Goal: Task Accomplishment & Management: Manage account settings

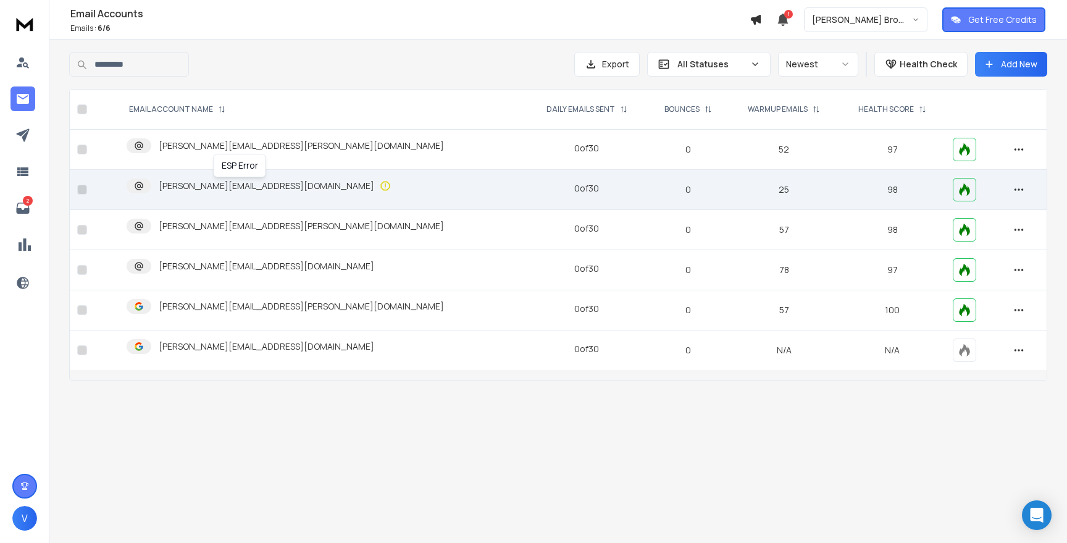
click at [379, 187] on icon at bounding box center [385, 186] width 12 height 12
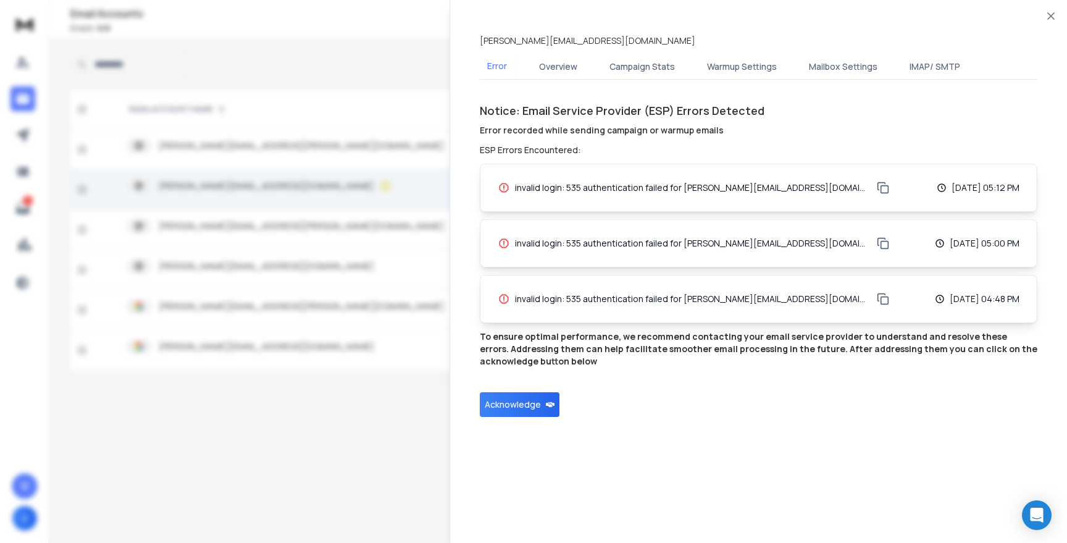
click at [238, 187] on div at bounding box center [533, 271] width 1067 height 543
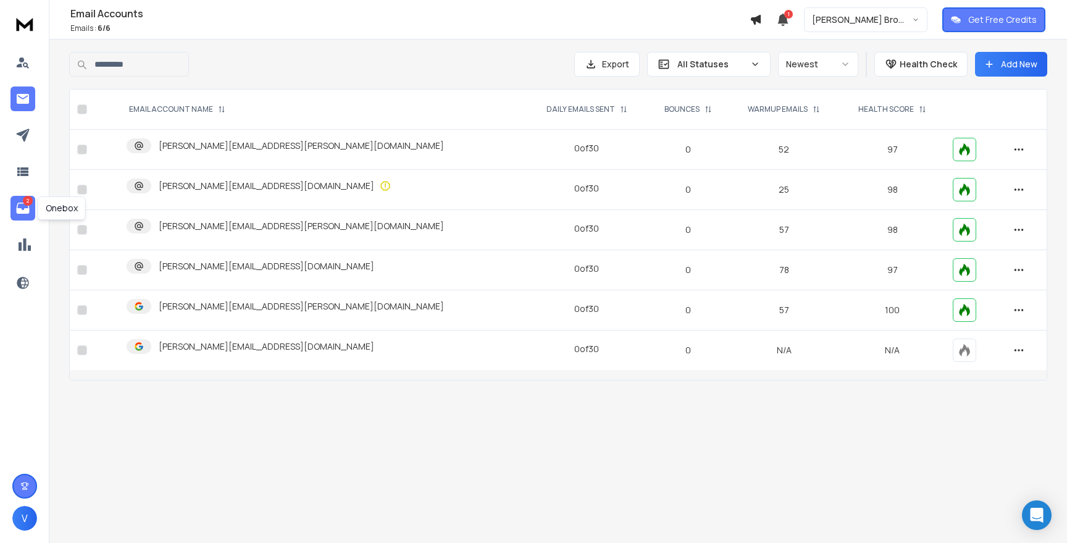
click at [28, 212] on icon at bounding box center [22, 208] width 13 height 11
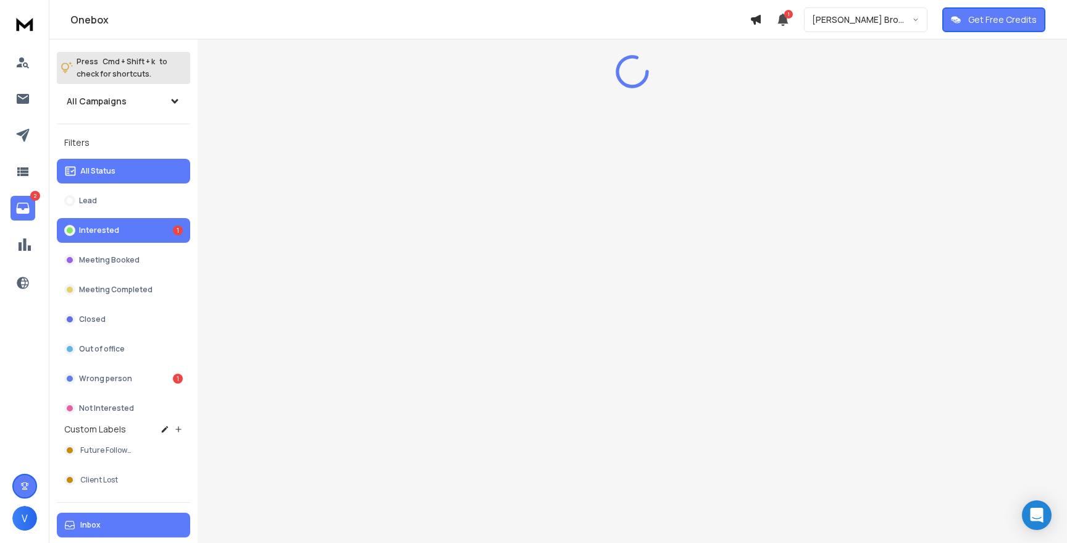
click at [156, 222] on button "Interested 1" at bounding box center [123, 230] width 133 height 25
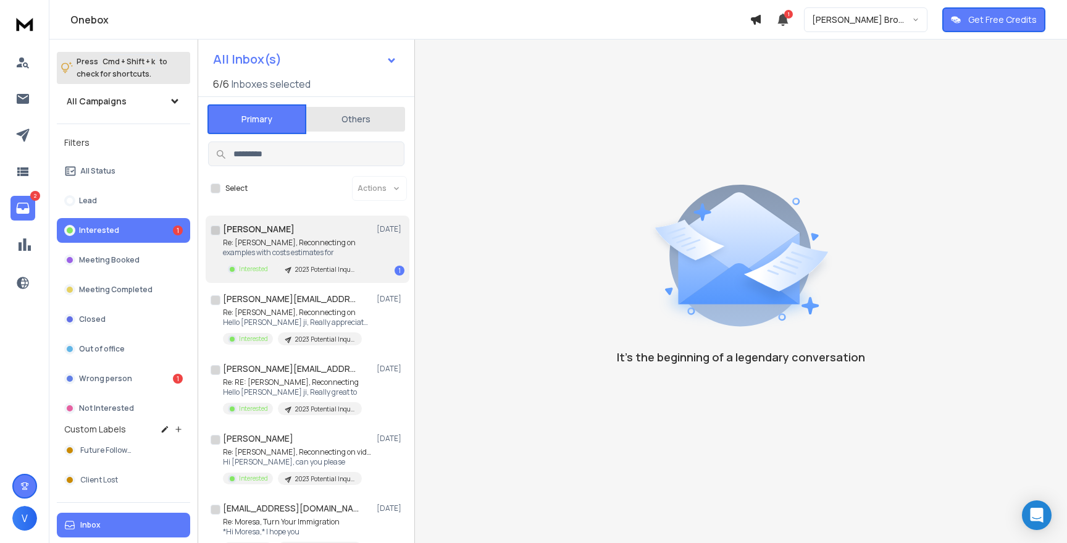
click at [283, 237] on div "[PERSON_NAME] [DATE] Re: [PERSON_NAME], Reconnecting on examples with costs est…" at bounding box center [314, 249] width 182 height 52
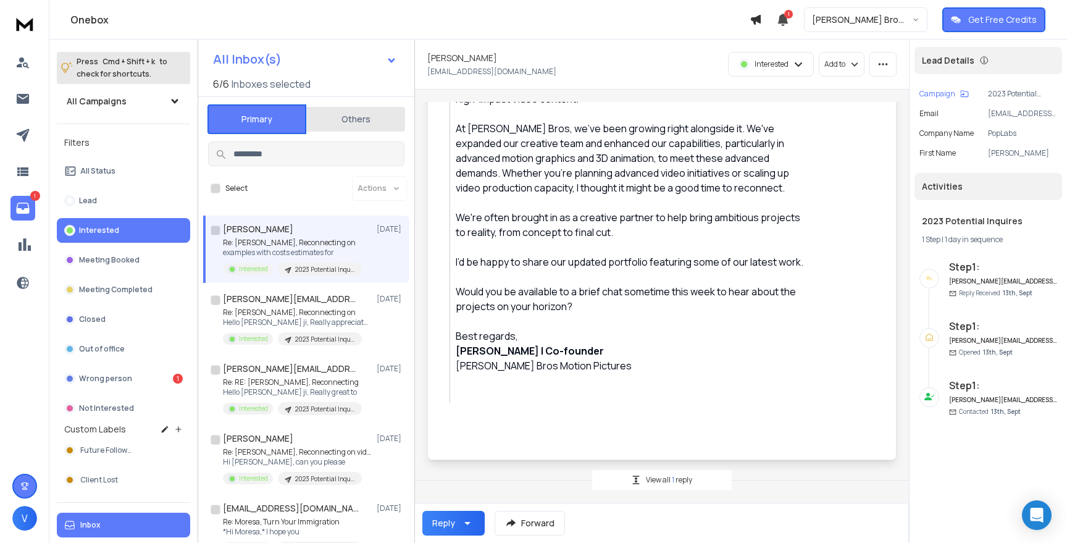
scroll to position [413, 0]
click at [632, 474] on icon at bounding box center [636, 479] width 10 height 10
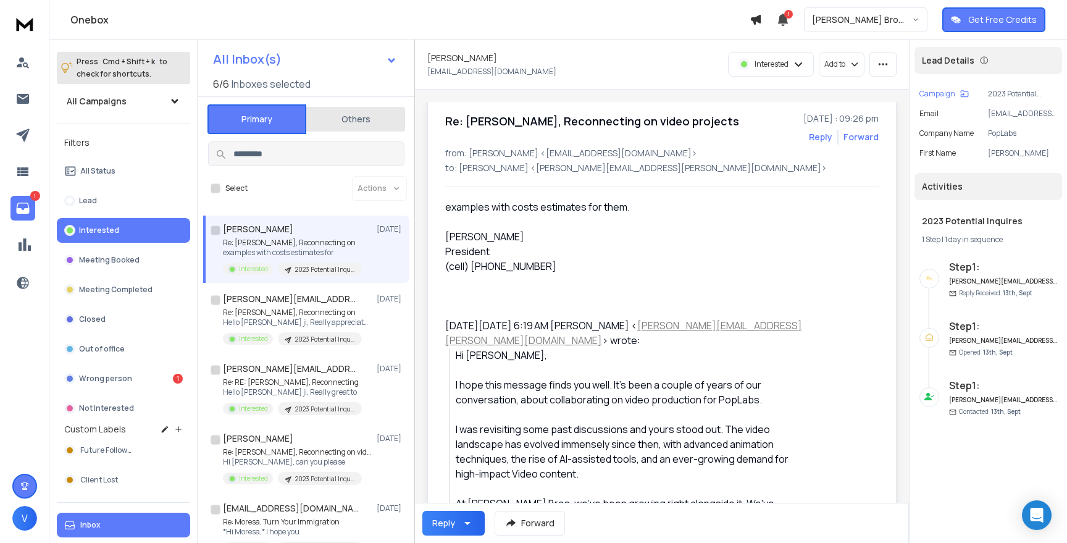
scroll to position [0, 0]
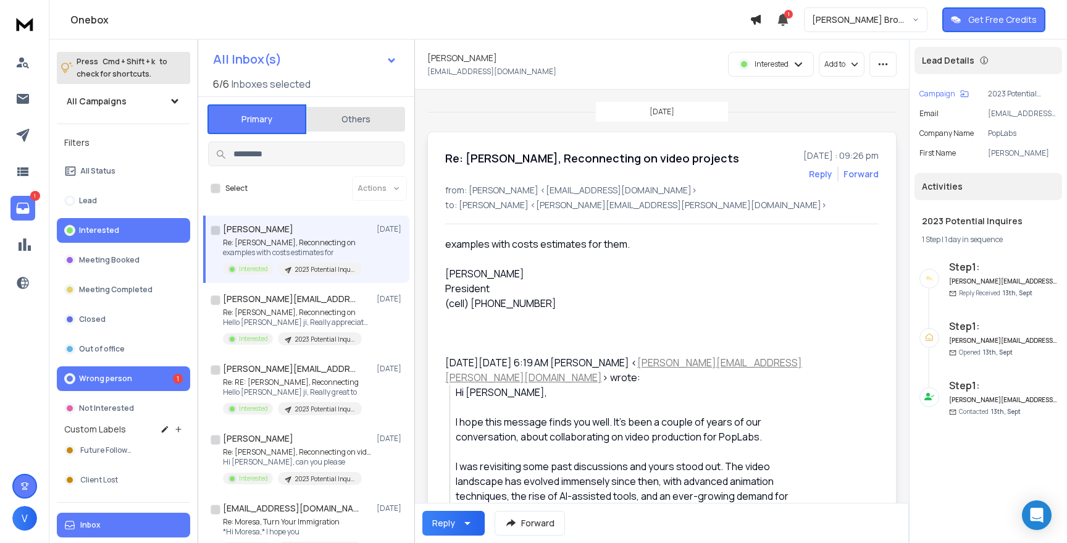
click at [100, 375] on p "Wrong person" at bounding box center [105, 379] width 53 height 10
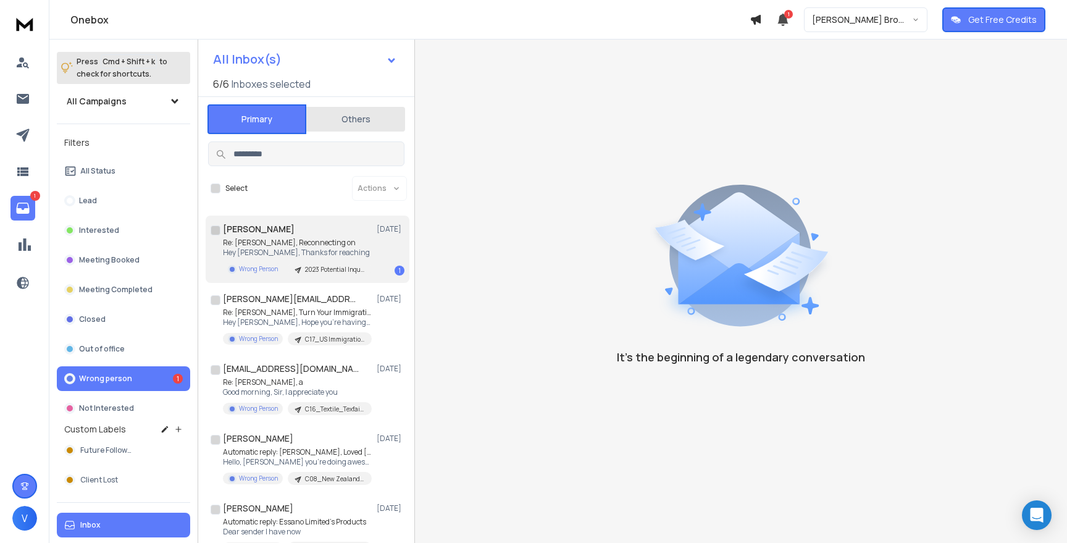
click at [362, 243] on p "Re: [PERSON_NAME], Reconnecting on" at bounding box center [297, 243] width 148 height 10
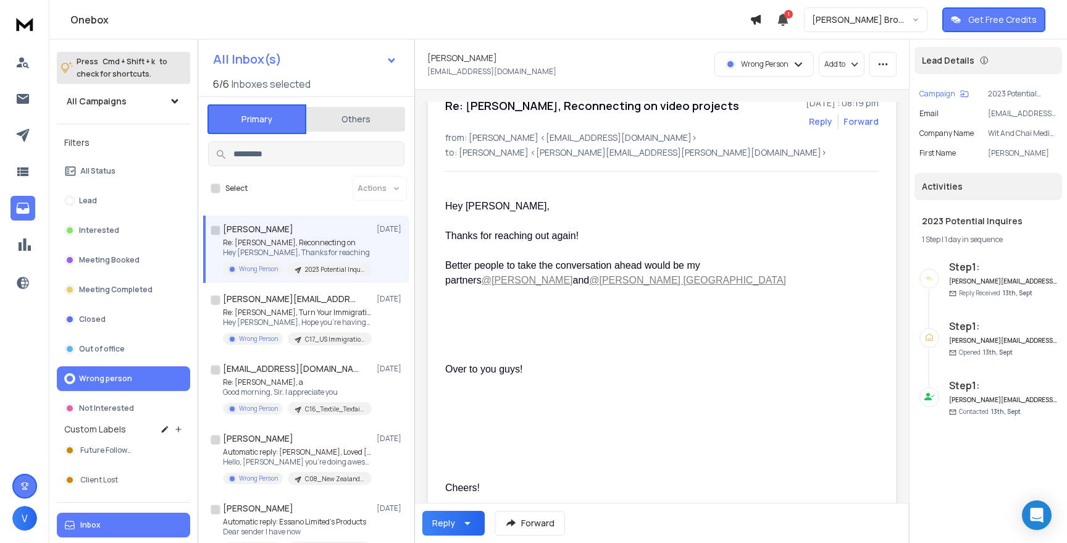
scroll to position [56, 0]
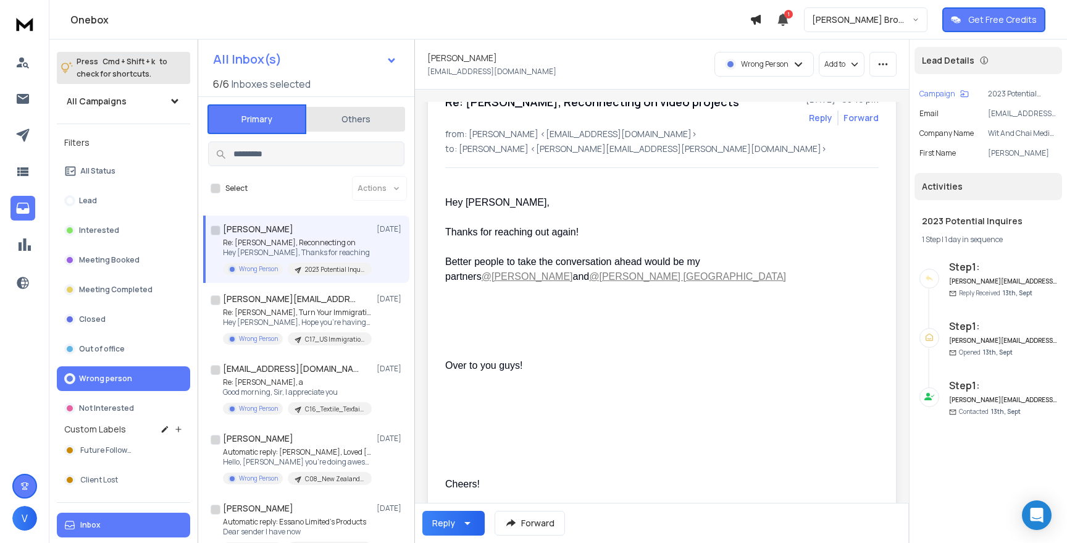
click at [483, 282] on link "@[PERSON_NAME]" at bounding box center [527, 276] width 91 height 10
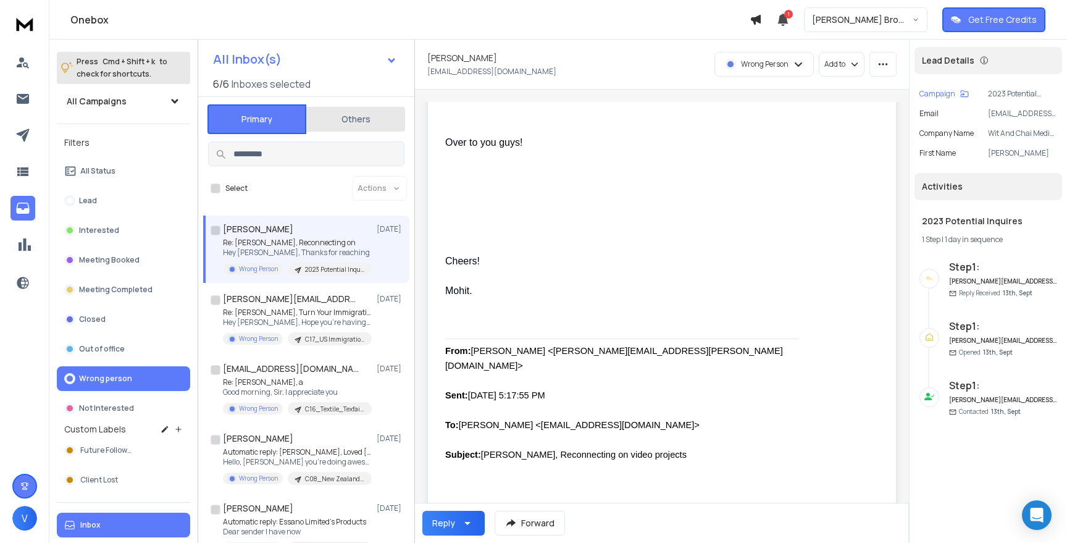
scroll to position [0, 0]
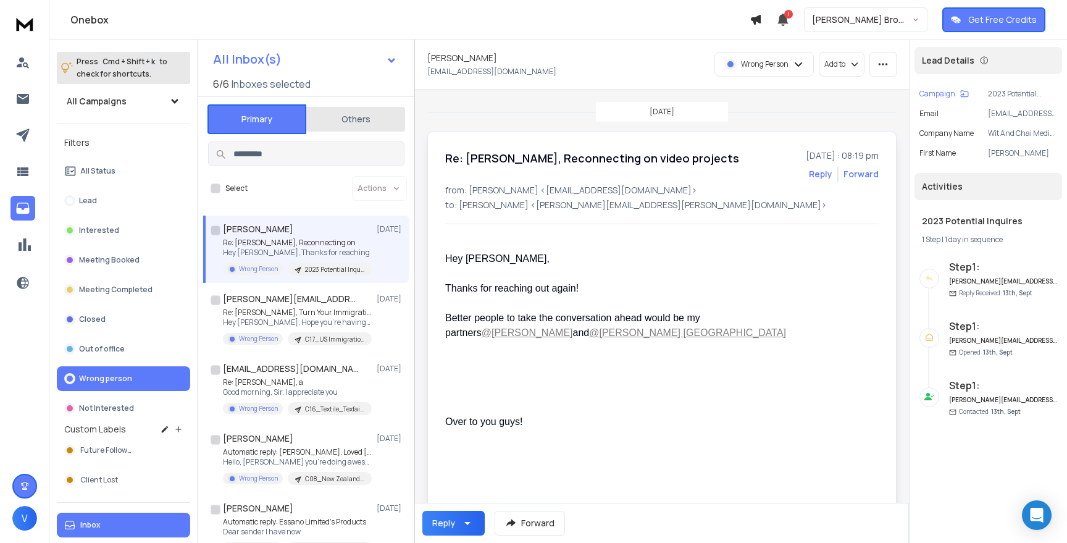
click at [794, 65] on icon at bounding box center [799, 64] width 10 height 10
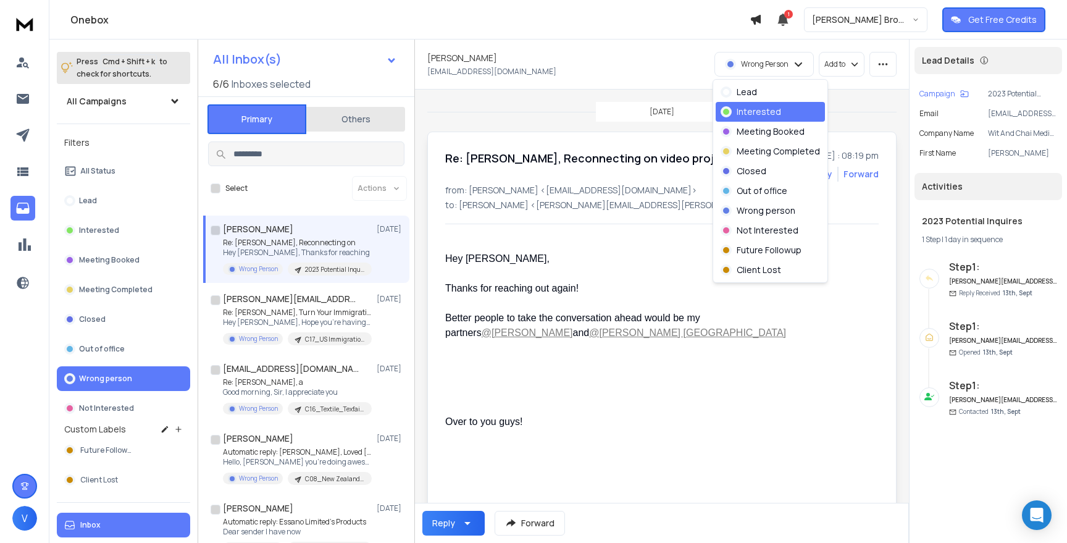
click at [787, 107] on div "Interested" at bounding box center [770, 112] width 109 height 20
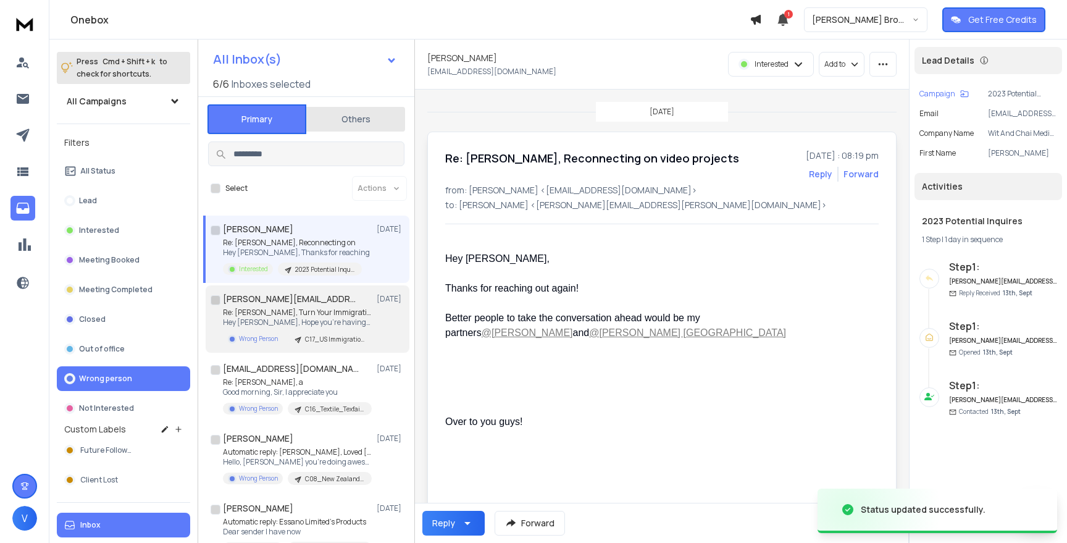
click at [267, 312] on p "Re: [PERSON_NAME], Turn Your Immigration" at bounding box center [297, 313] width 148 height 10
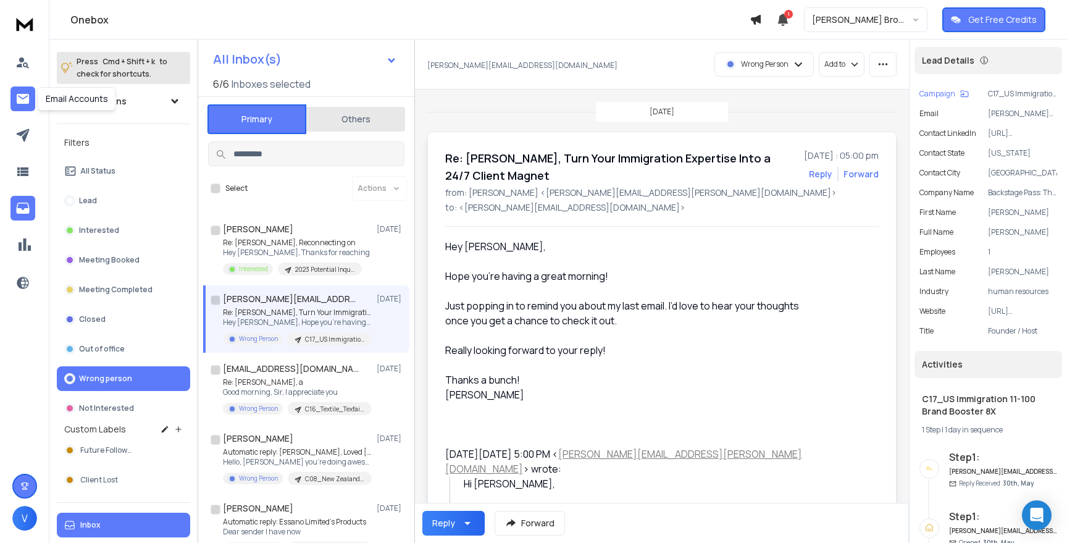
click at [26, 108] on link at bounding box center [22, 98] width 25 height 25
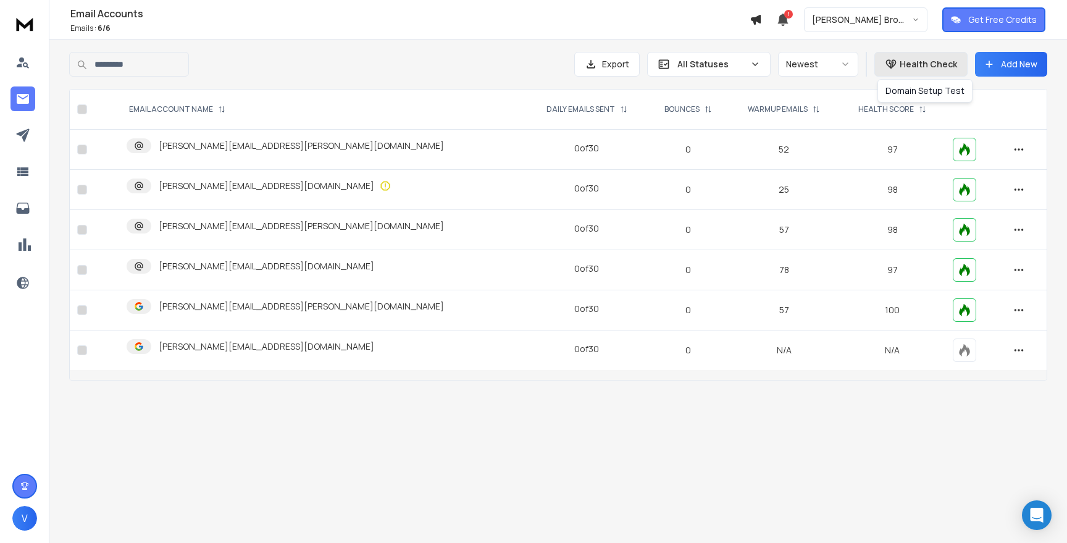
click at [920, 56] on button "Health Check" at bounding box center [921, 64] width 93 height 25
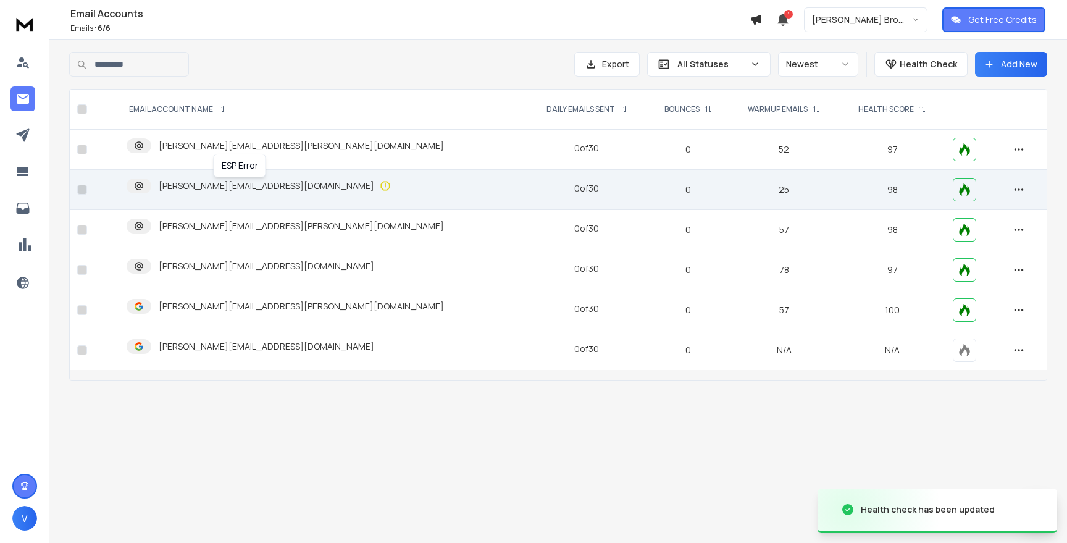
click at [381, 187] on icon at bounding box center [385, 186] width 9 height 9
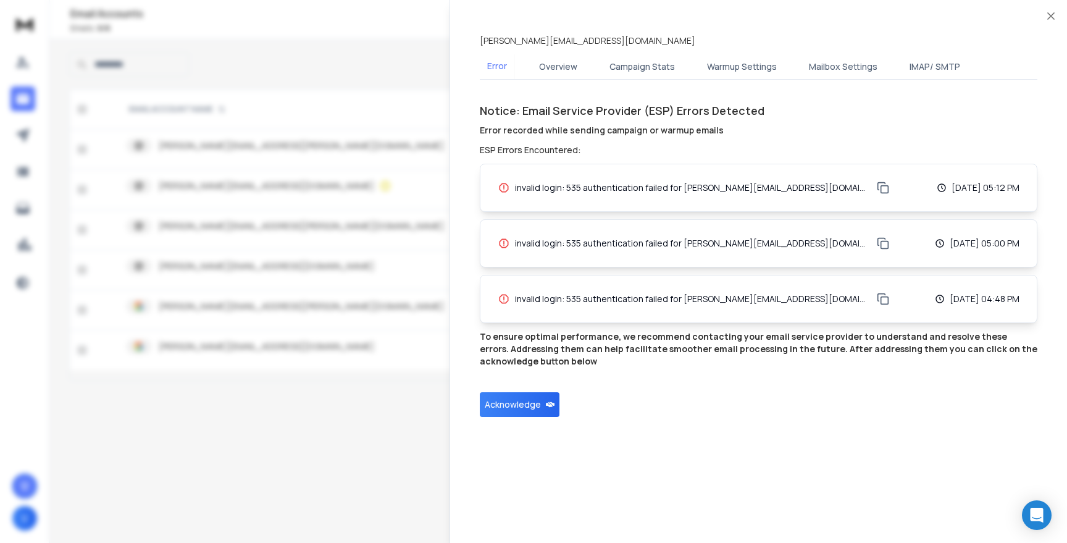
click at [528, 405] on button "Acknowledge" at bounding box center [520, 404] width 80 height 25
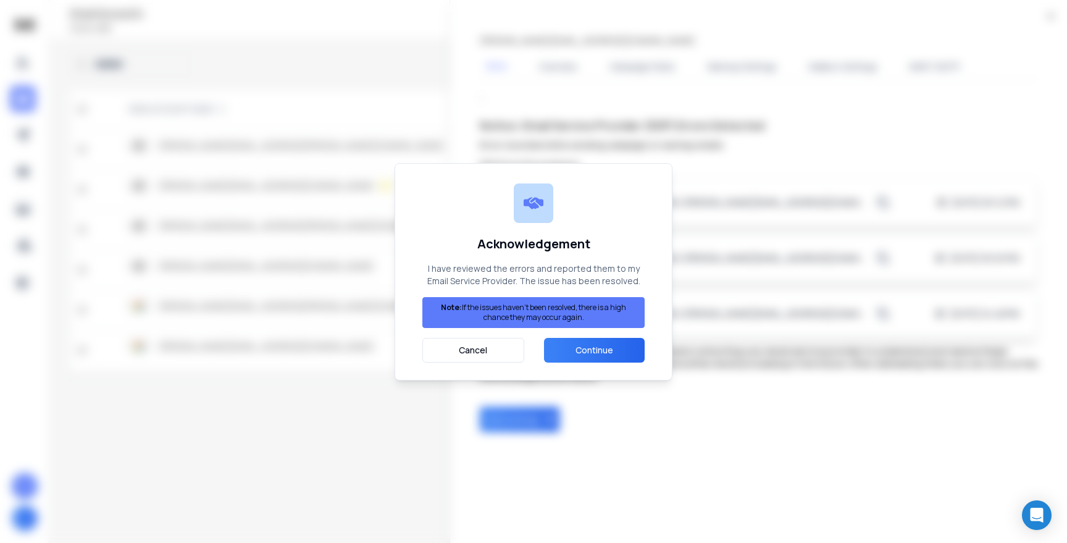
click at [580, 346] on button "Continue" at bounding box center [594, 350] width 101 height 25
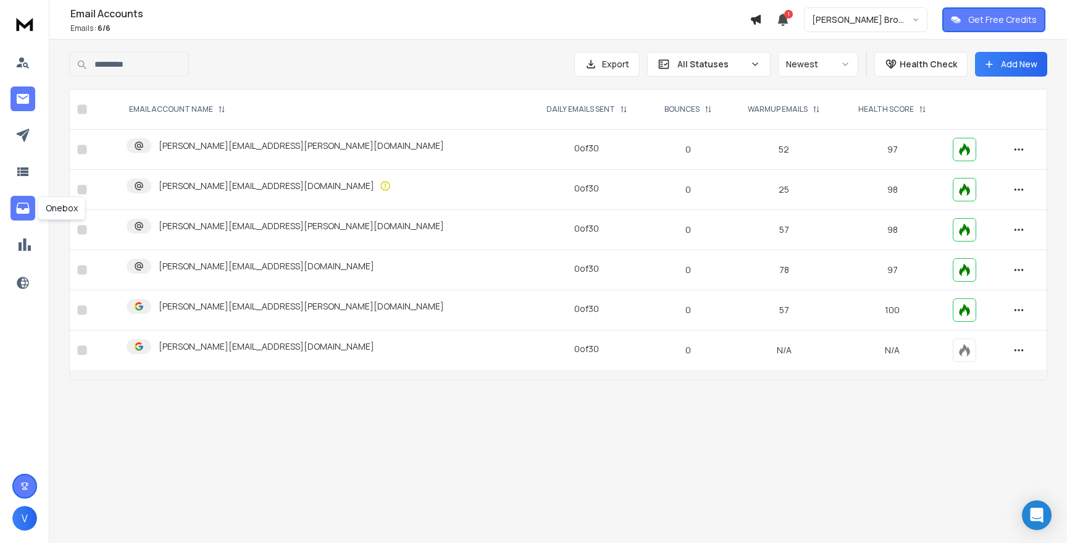
click at [28, 201] on icon at bounding box center [22, 208] width 15 height 15
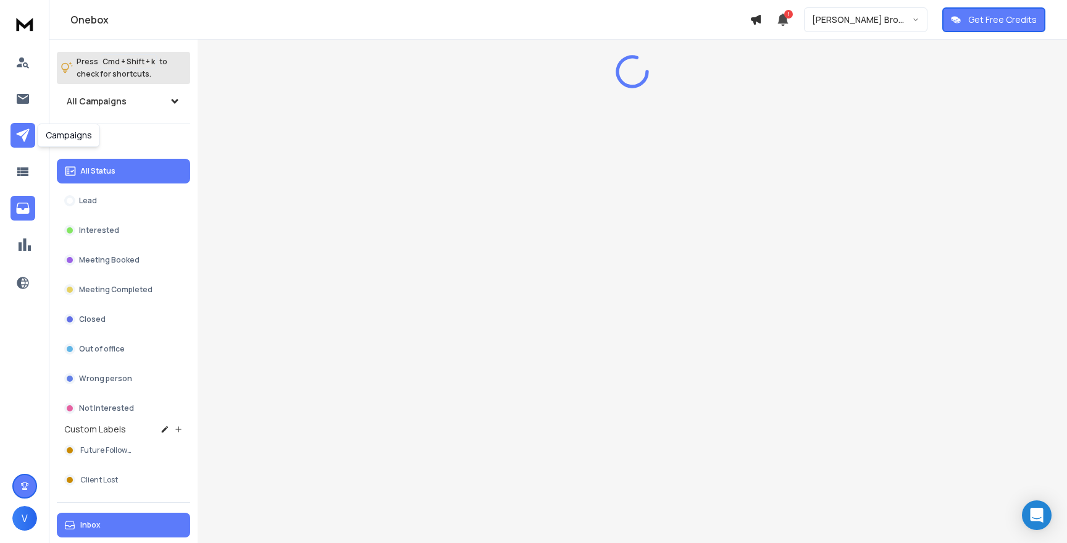
click at [23, 135] on icon at bounding box center [22, 135] width 15 height 15
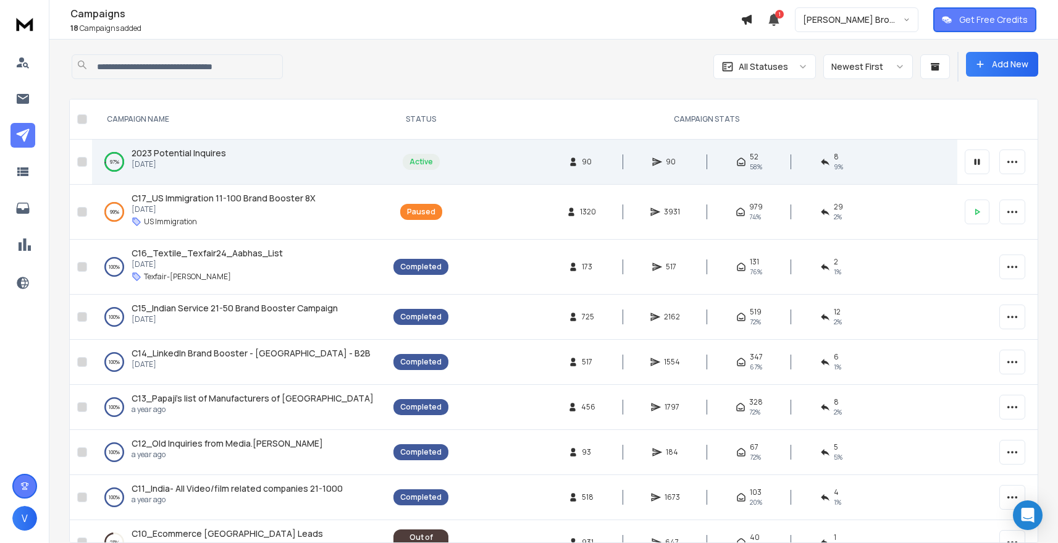
click at [241, 157] on div "97 % 2023 Potential Inquires 3 days ago" at bounding box center [238, 162] width 269 height 30
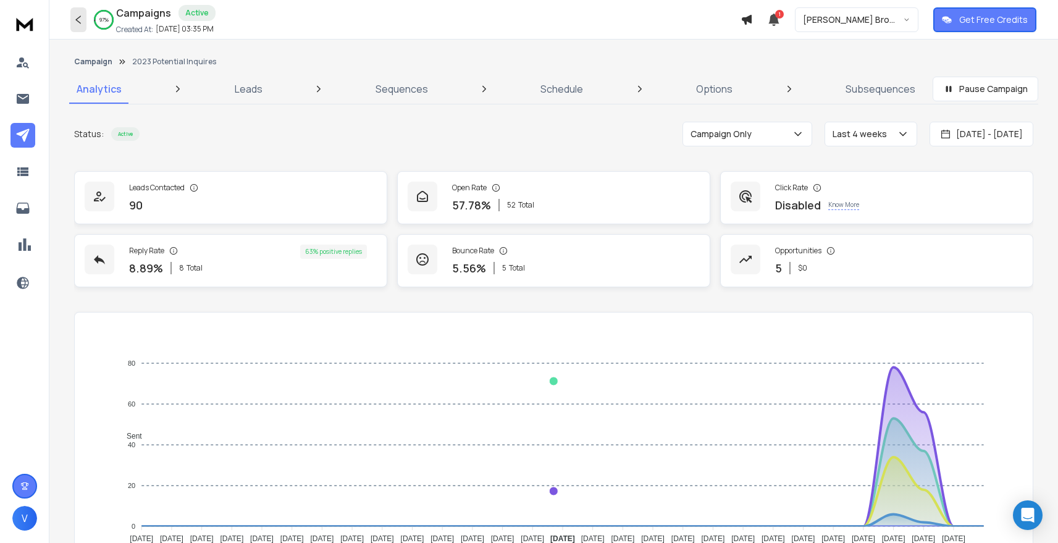
click at [77, 22] on icon at bounding box center [78, 19] width 11 height 11
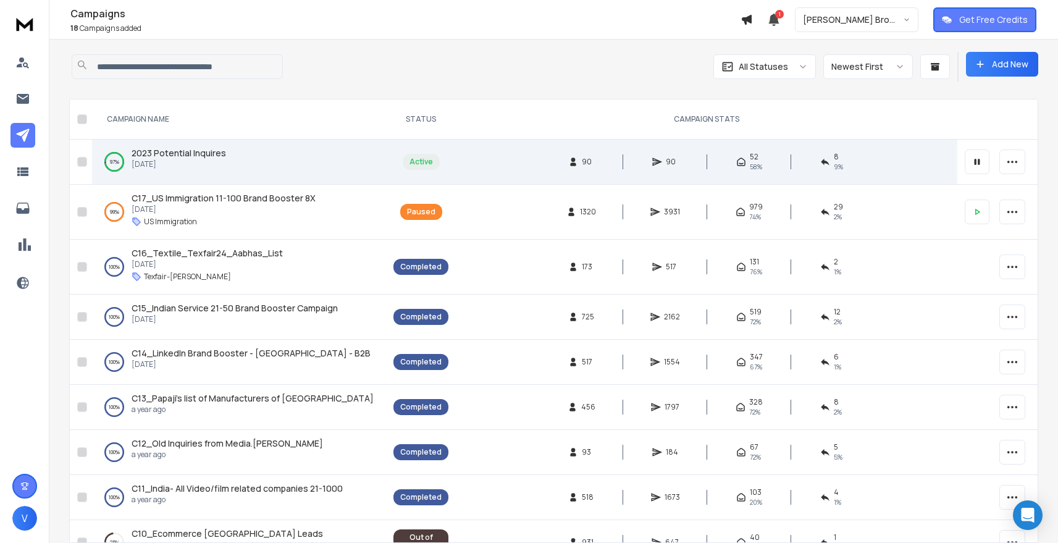
click at [207, 161] on p "3 days ago" at bounding box center [179, 164] width 94 height 10
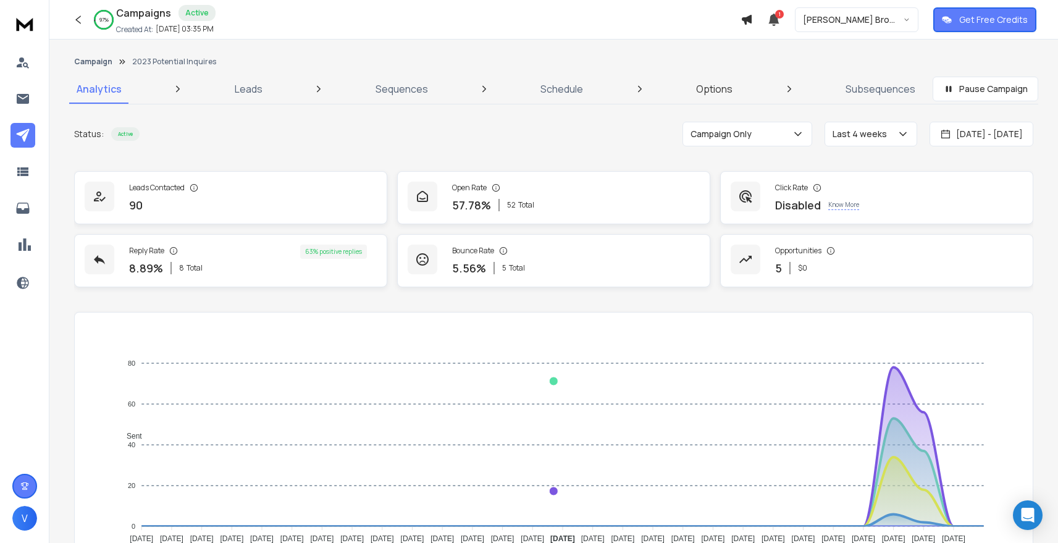
click at [720, 90] on p "Options" at bounding box center [714, 89] width 36 height 15
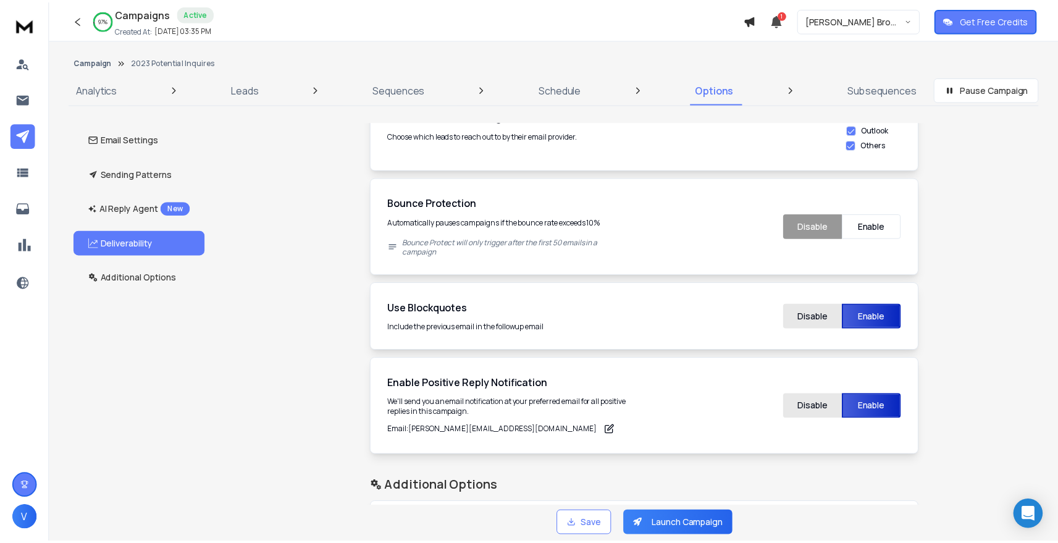
scroll to position [1800, 0]
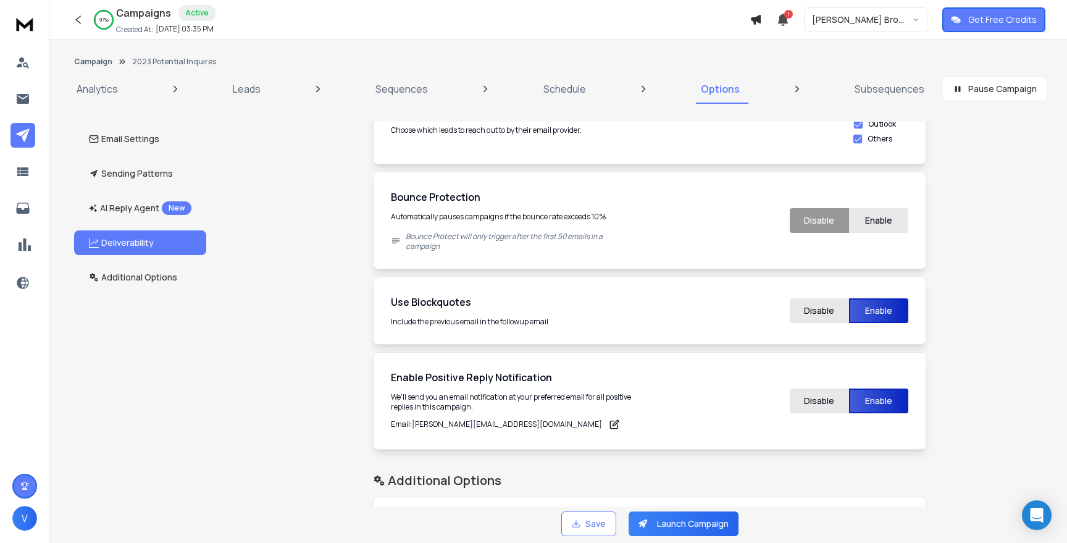
click at [862, 223] on button "Enable" at bounding box center [878, 220] width 59 height 25
click at [574, 525] on icon "submit" at bounding box center [576, 523] width 9 height 9
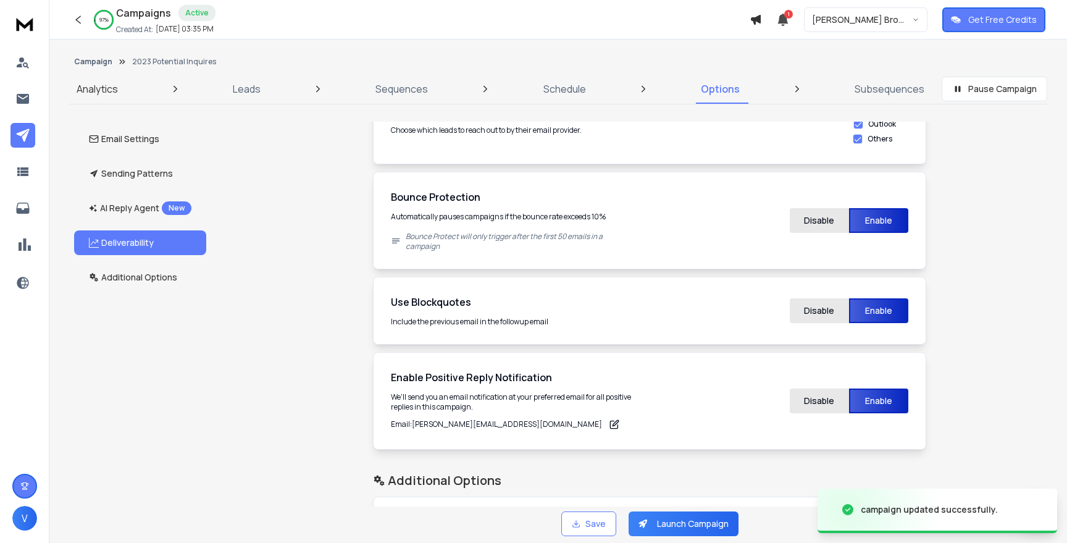
click at [89, 94] on p "Analytics" at bounding box center [97, 89] width 41 height 15
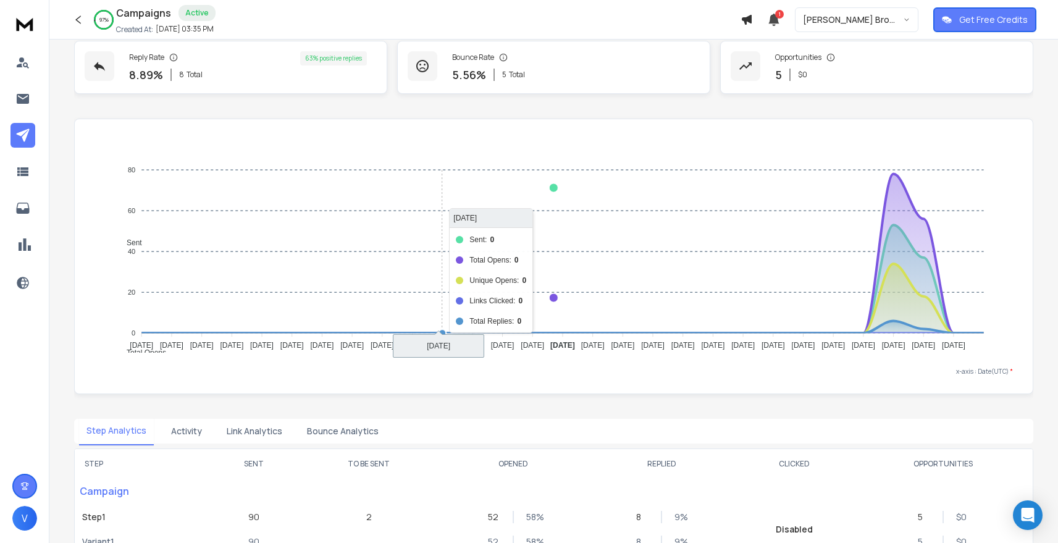
scroll to position [229, 0]
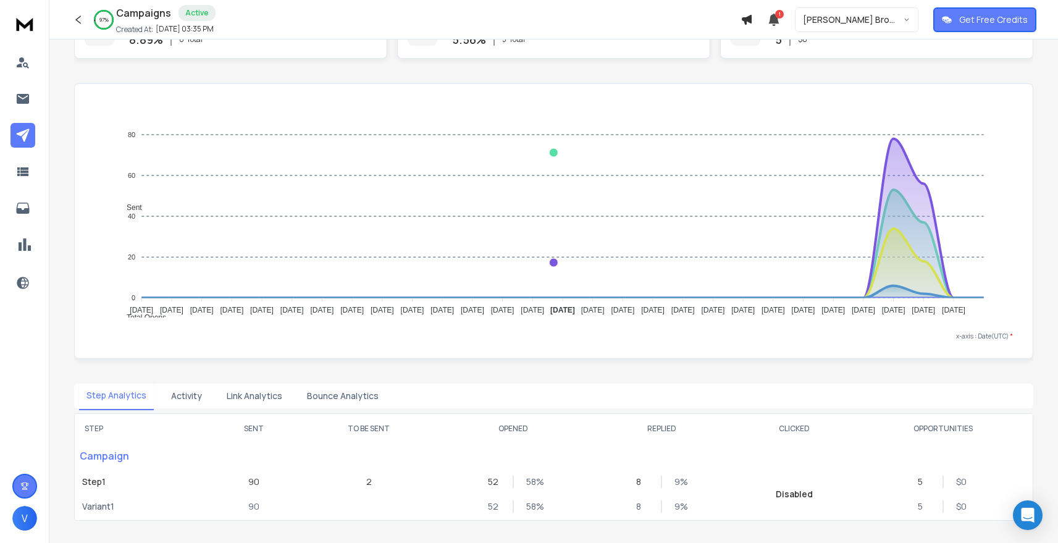
click at [188, 398] on button "Activity" at bounding box center [187, 395] width 46 height 27
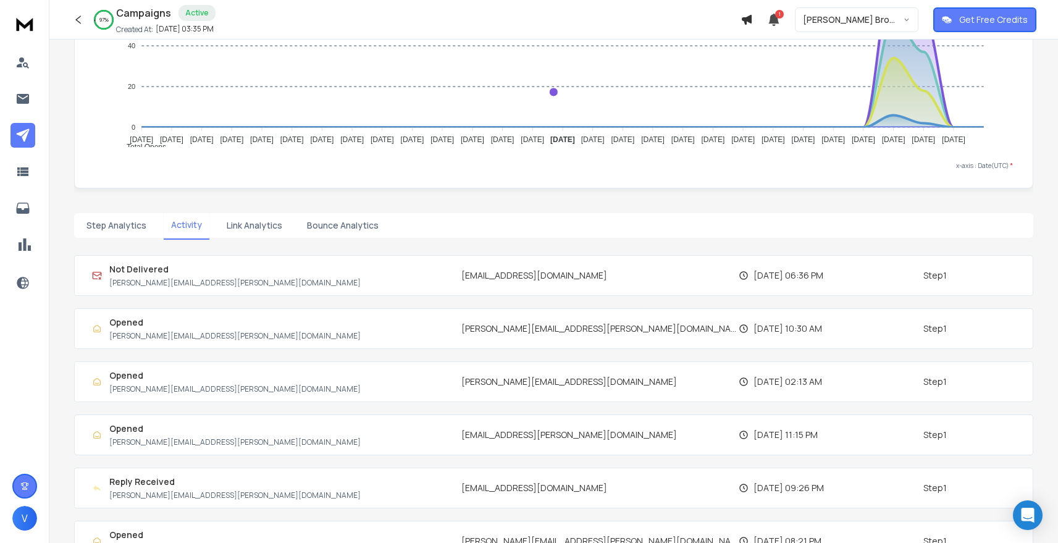
scroll to position [400, 0]
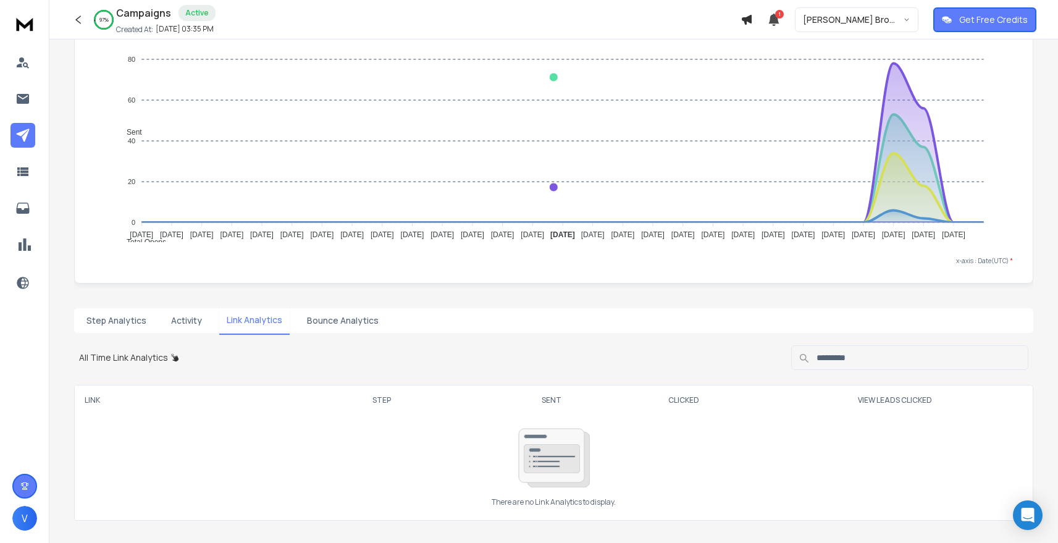
scroll to position [304, 0]
click at [327, 311] on button "Bounce Analytics" at bounding box center [343, 320] width 86 height 27
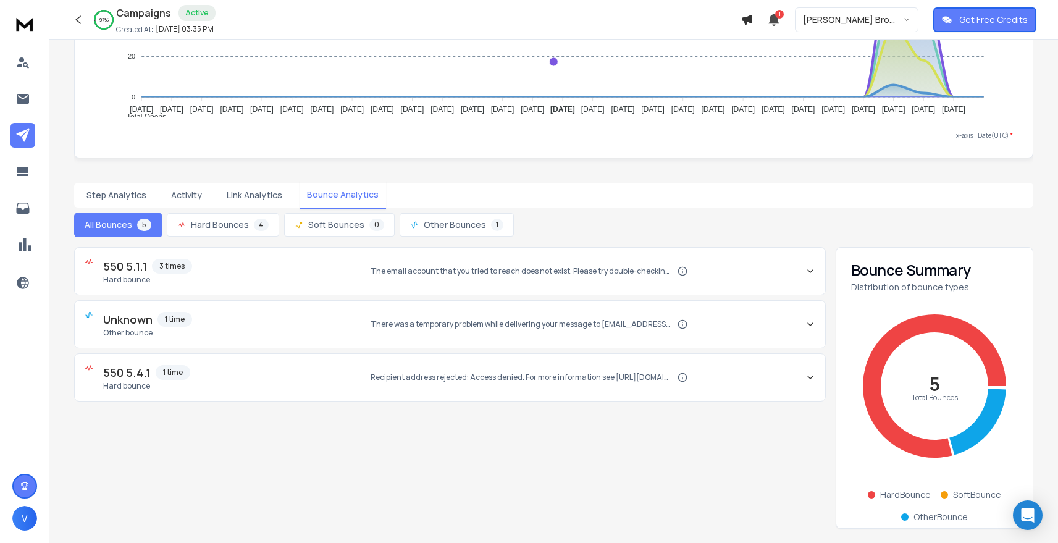
scroll to position [437, 0]
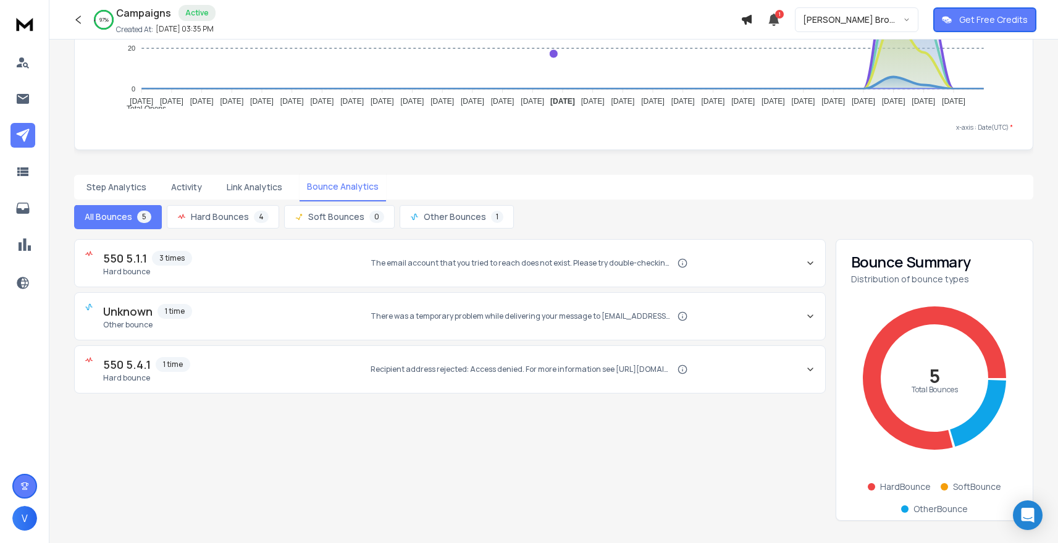
click at [817, 258] on button "550 5.1.1 3 times Hard bounce The email account that you tried to reach does no…" at bounding box center [450, 263] width 750 height 47
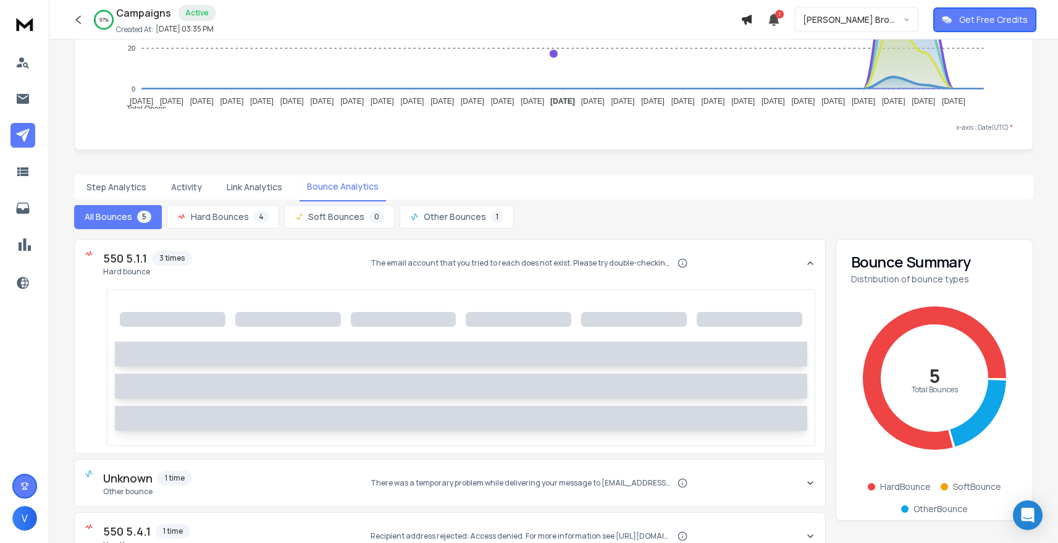
click at [809, 257] on button "550 5.1.1 3 times Hard bounce The email account that you tried to reach does no…" at bounding box center [450, 263] width 750 height 47
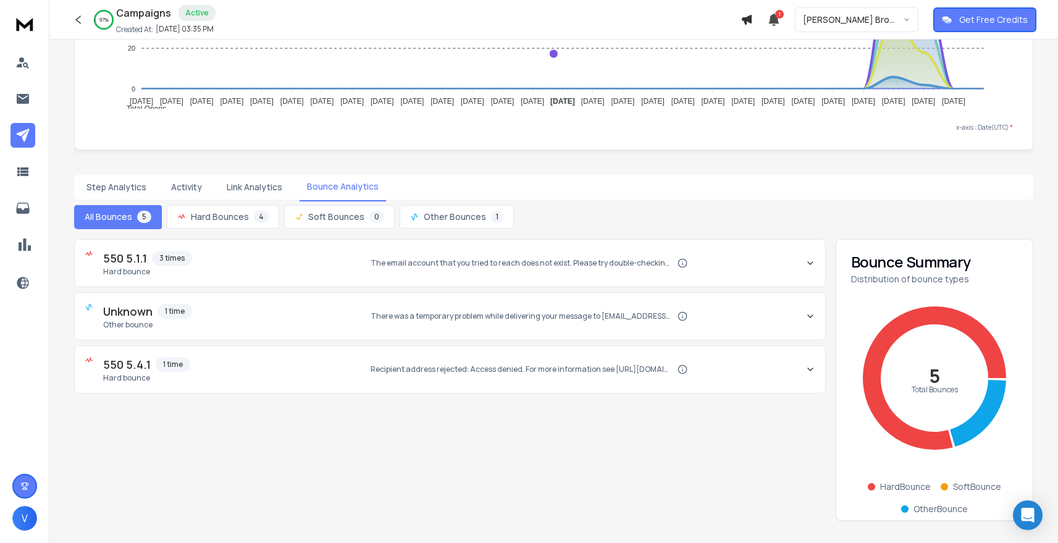
click at [213, 325] on div "Unknown 1 time Other bounce" at bounding box center [445, 316] width 721 height 27
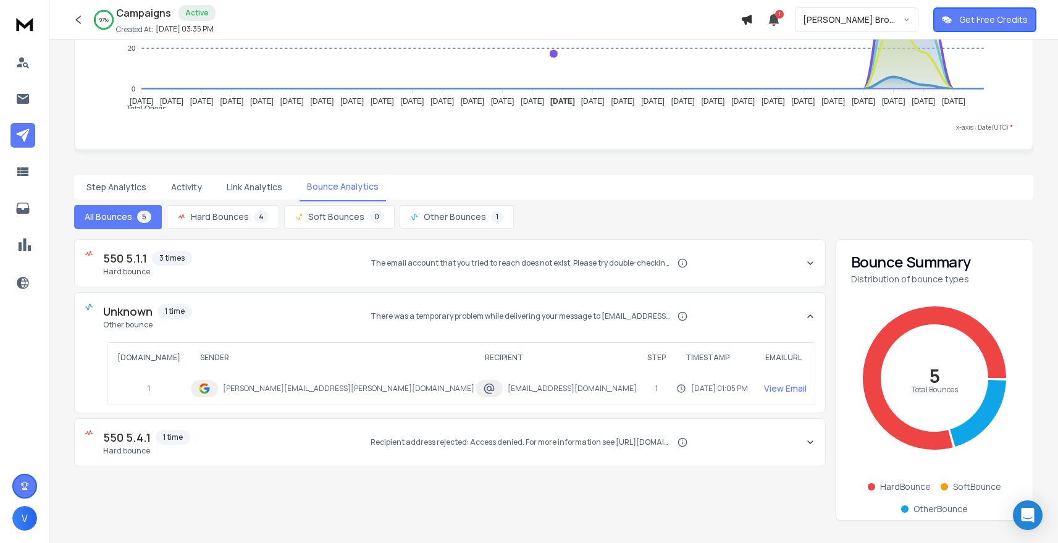
click at [239, 312] on div "Unknown 1 time Other bounce" at bounding box center [445, 316] width 721 height 27
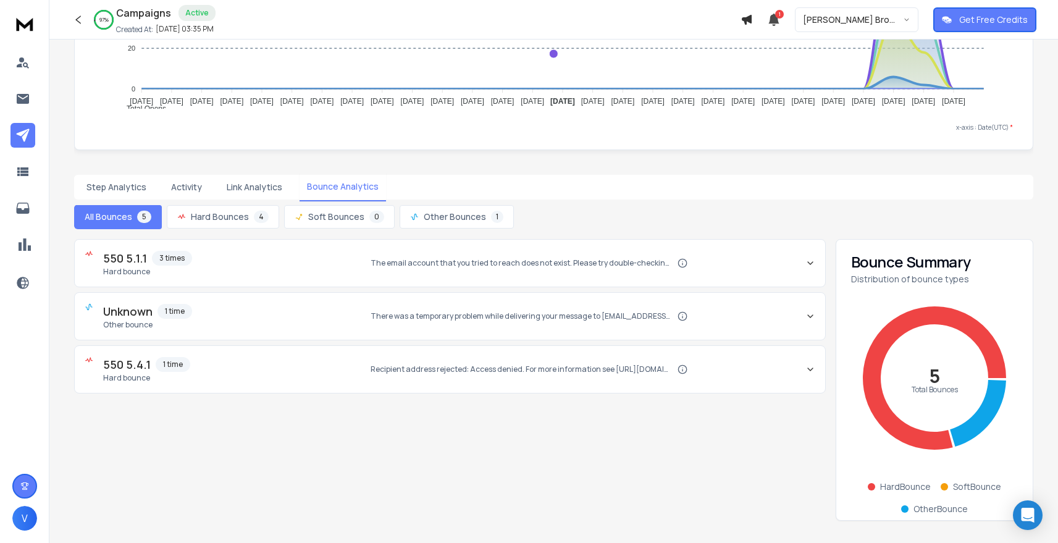
click at [262, 229] on div "All Bounces 5 Hard Bounces 4 Soft Bounces 0 Other Bounces 1" at bounding box center [450, 216] width 752 height 25
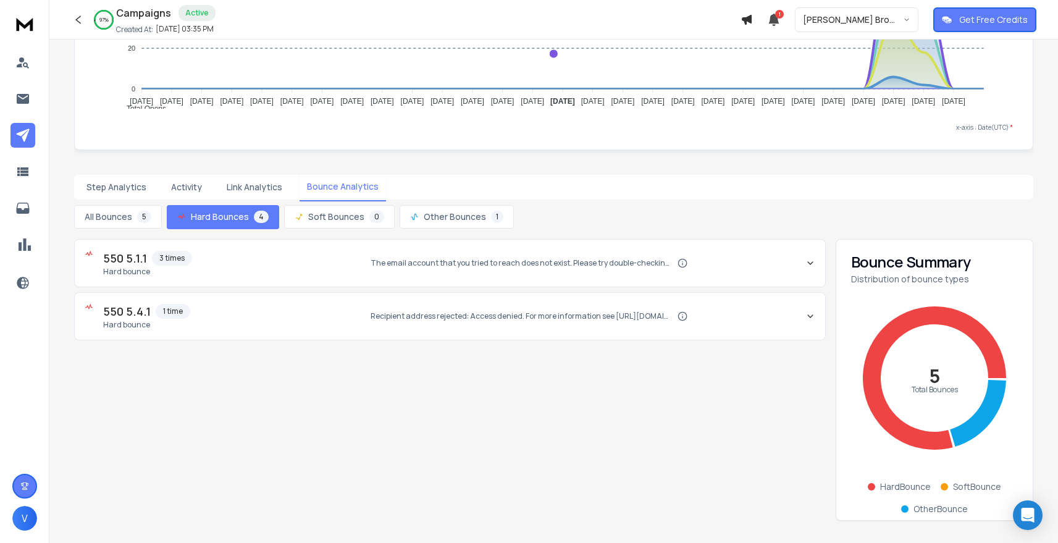
click at [262, 225] on button "Hard Bounces 4" at bounding box center [223, 217] width 112 height 24
click at [492, 217] on span "1" at bounding box center [497, 217] width 12 height 12
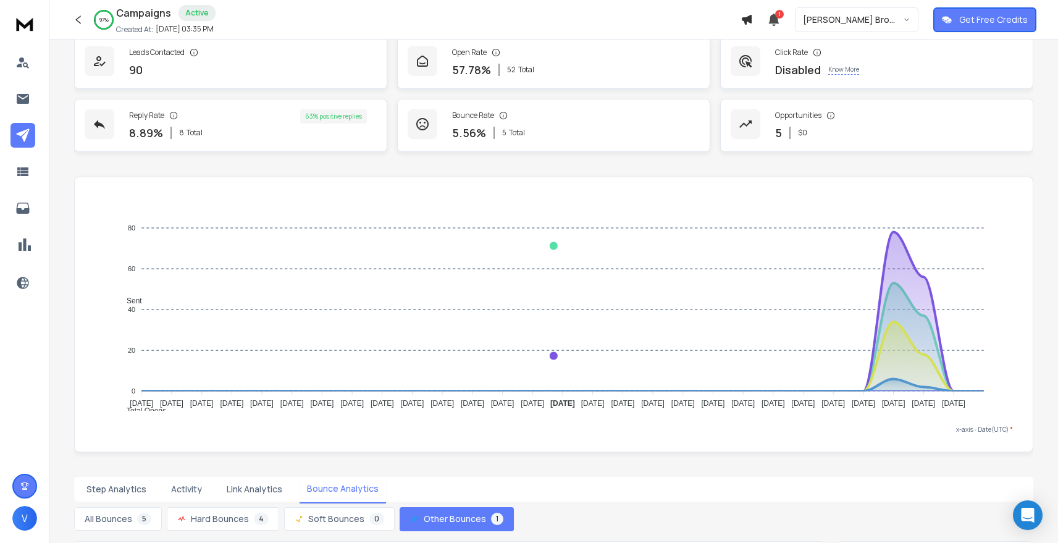
scroll to position [122, 0]
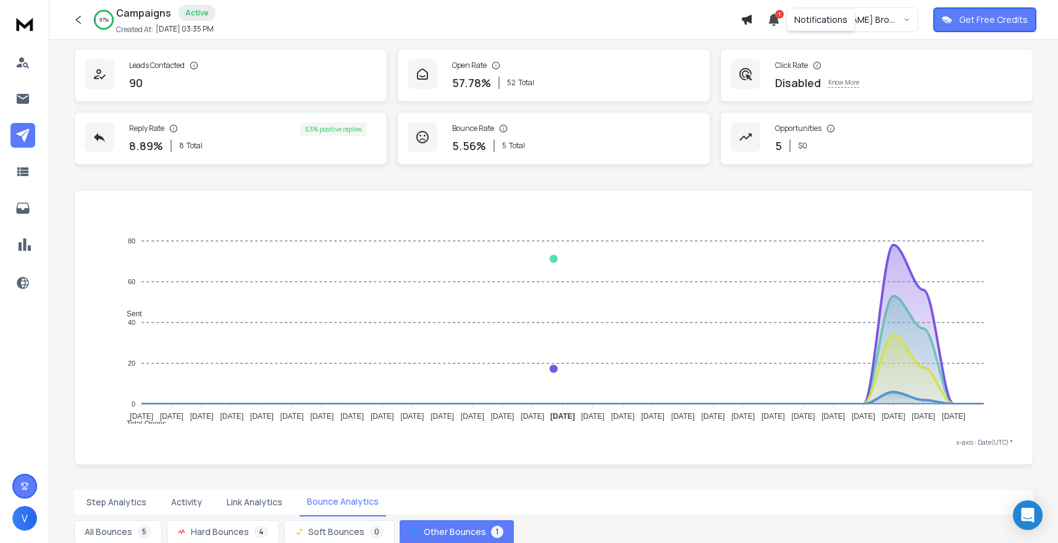
click at [784, 17] on span "1" at bounding box center [779, 14] width 9 height 9
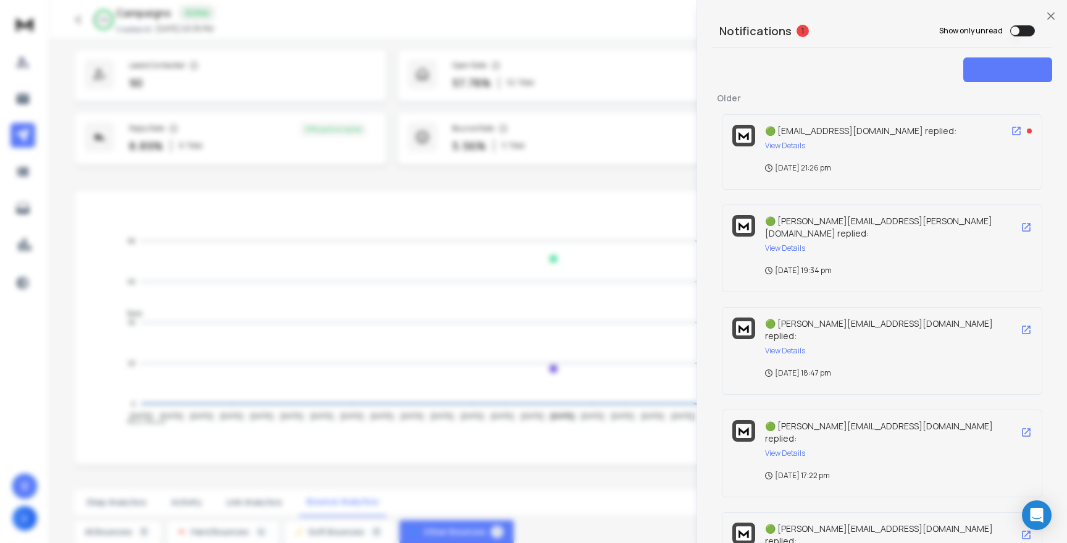
click at [1009, 75] on button "Mark all as read" at bounding box center [1007, 69] width 89 height 25
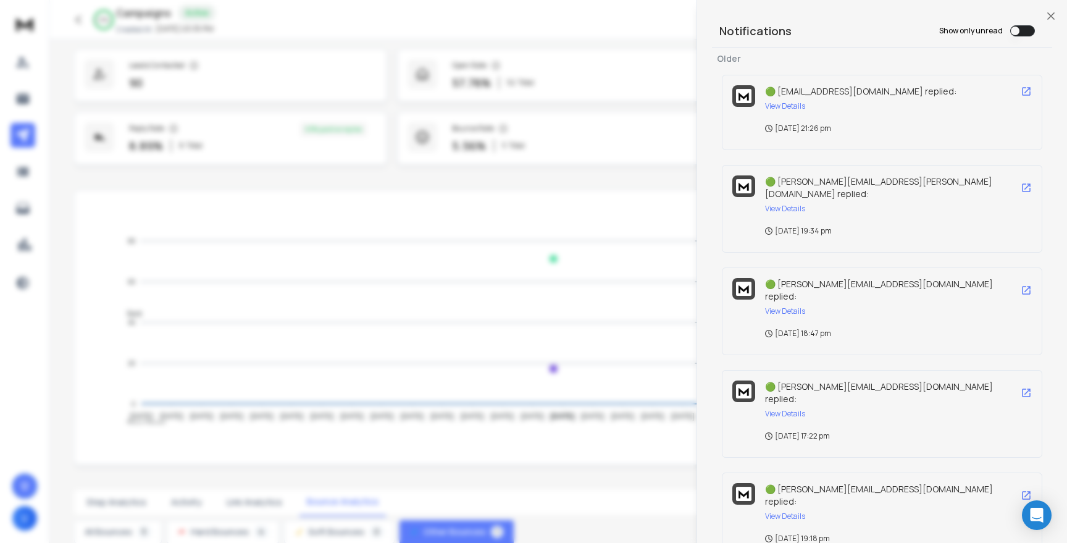
click at [1054, 18] on div "Sheet Title Notifications Show only unread Older 🟢 gmccubbin@poplabs.com replie…" at bounding box center [882, 271] width 371 height 543
click at [1048, 16] on icon "button" at bounding box center [1051, 16] width 6 height 6
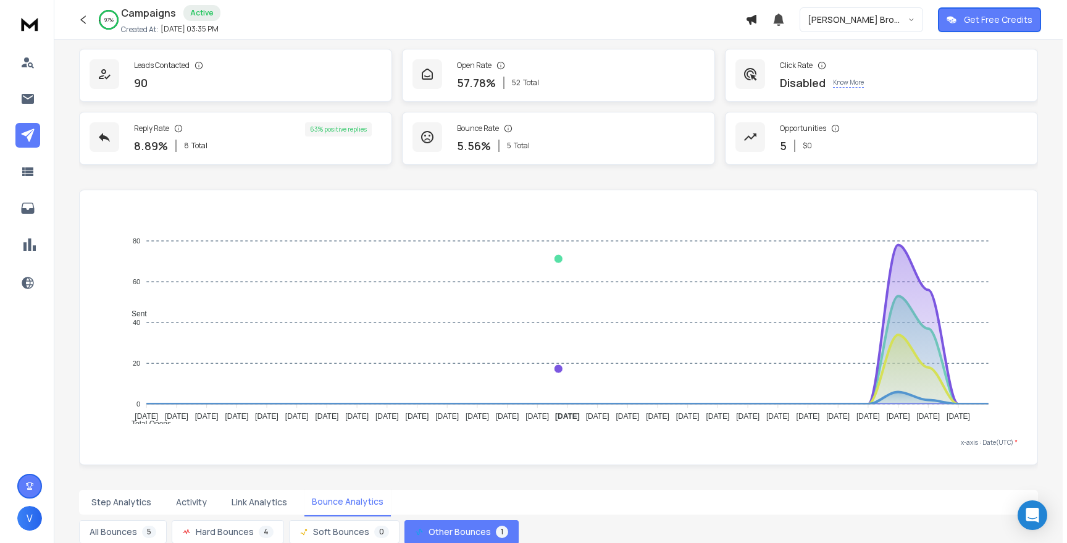
scroll to position [0, 0]
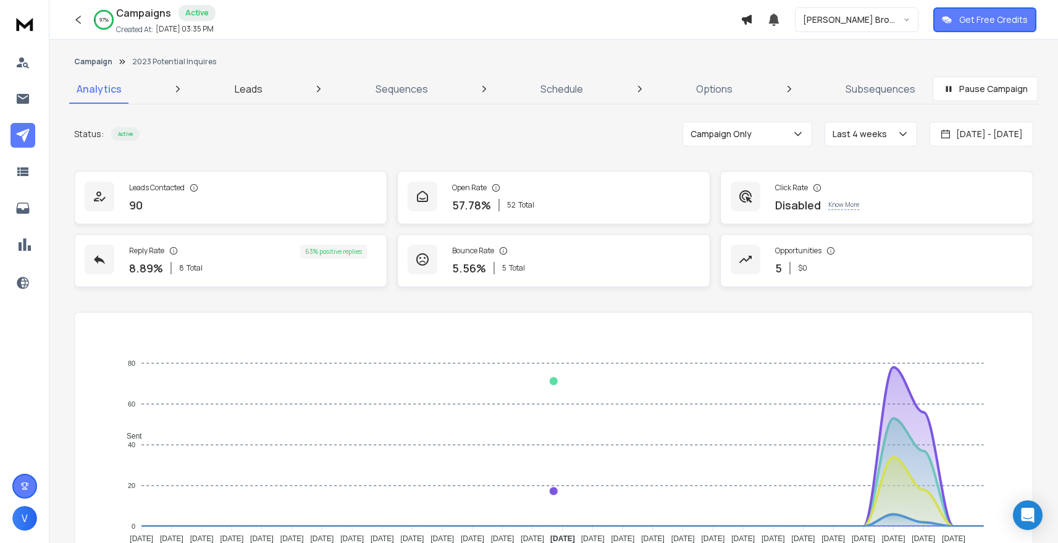
click at [266, 84] on link "Leads" at bounding box center [248, 89] width 43 height 30
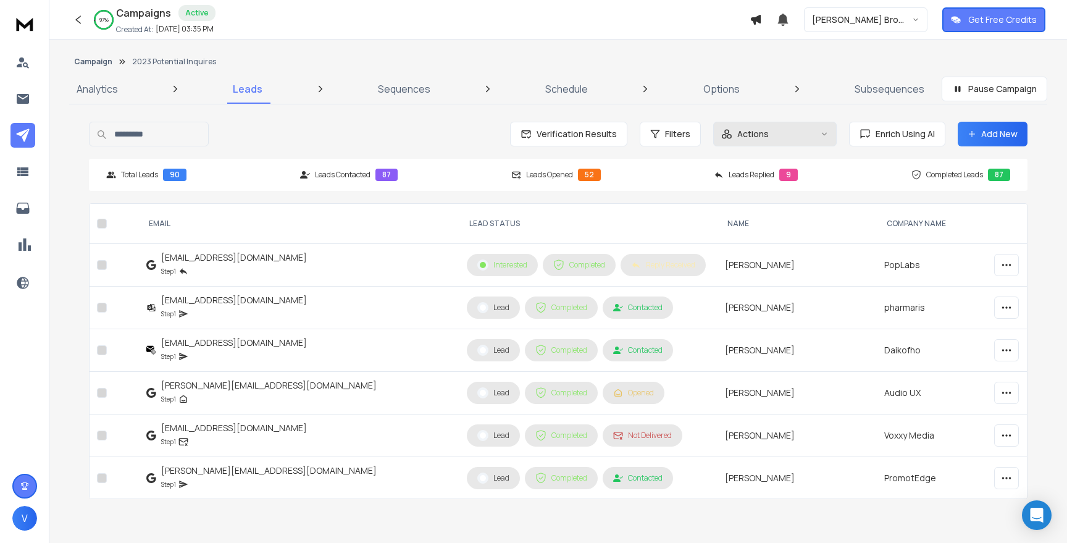
click at [806, 132] on div "Actions" at bounding box center [768, 134] width 94 height 12
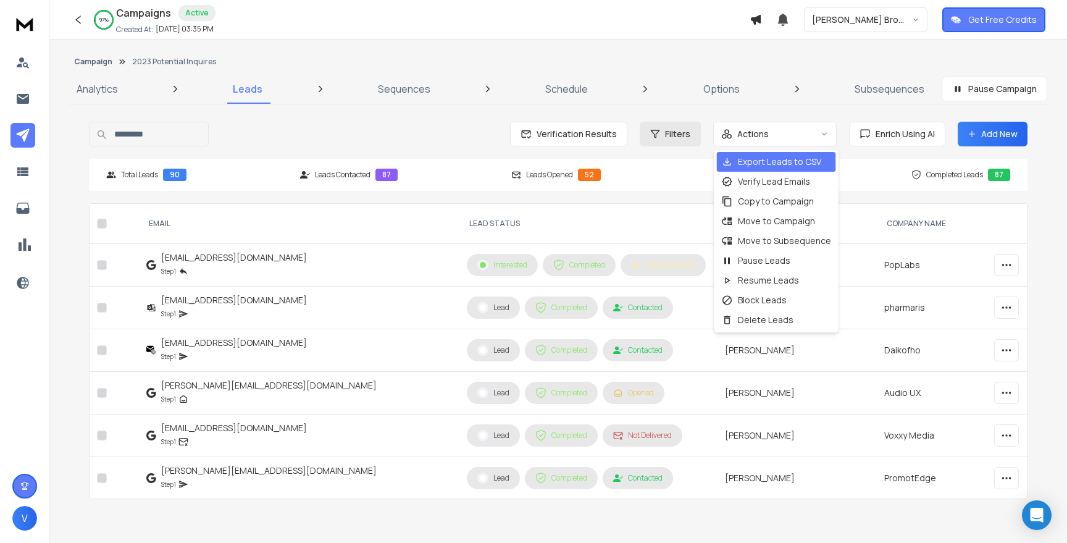
click at [676, 136] on span "Filters" at bounding box center [677, 134] width 25 height 12
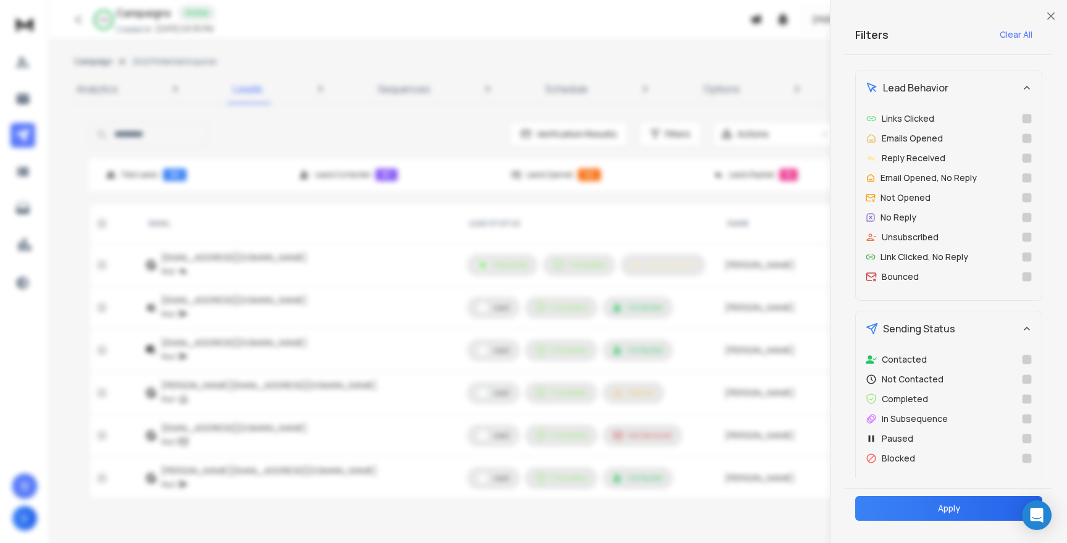
click at [1022, 156] on button "Reply Received" at bounding box center [1027, 158] width 10 height 10
click at [973, 509] on button "Apply" at bounding box center [948, 508] width 187 height 25
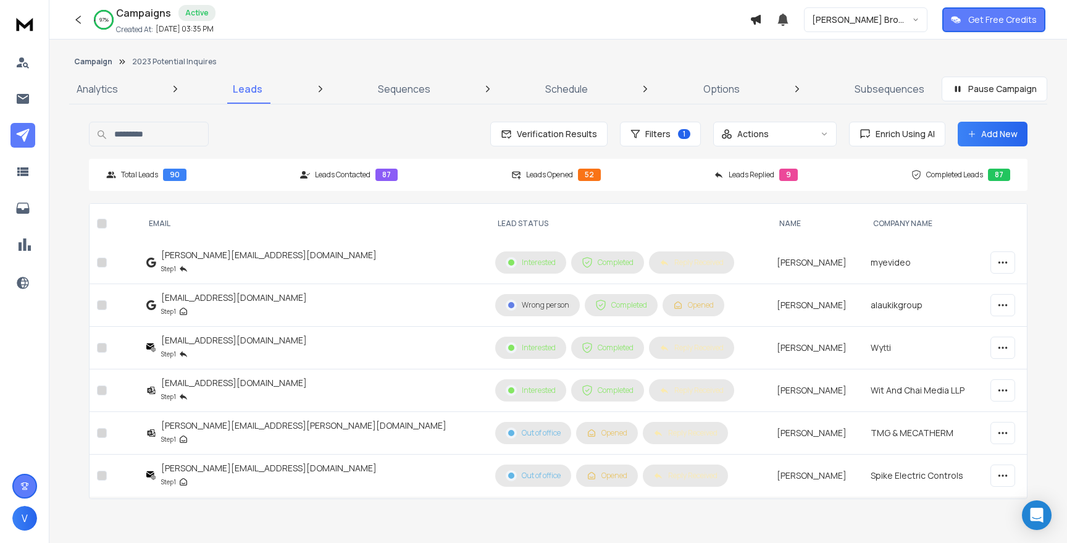
scroll to position [138, 0]
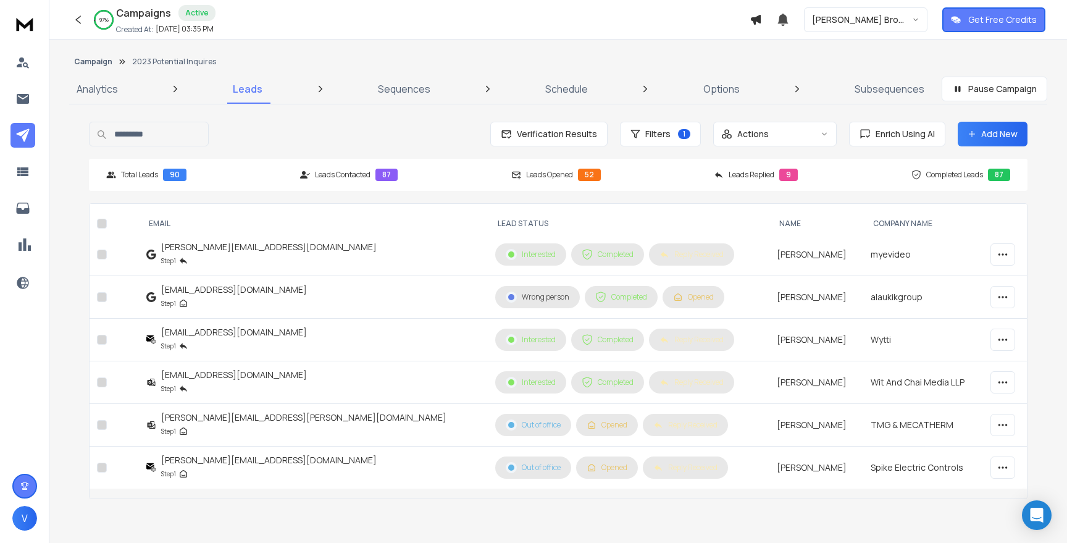
click at [241, 290] on div "alaukik@alaukikgroup.com" at bounding box center [234, 289] width 146 height 12
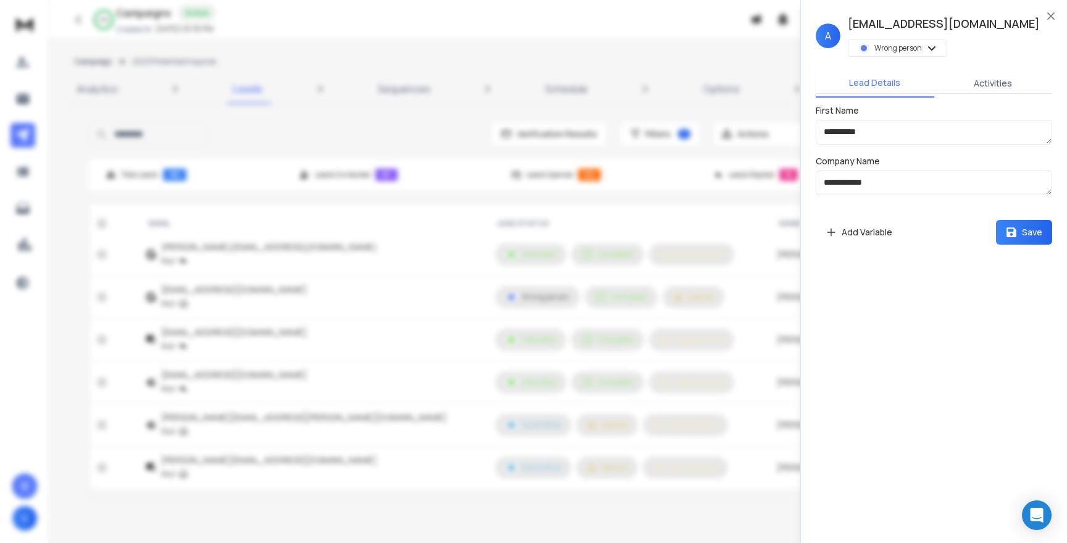
click at [241, 290] on div at bounding box center [533, 271] width 1067 height 543
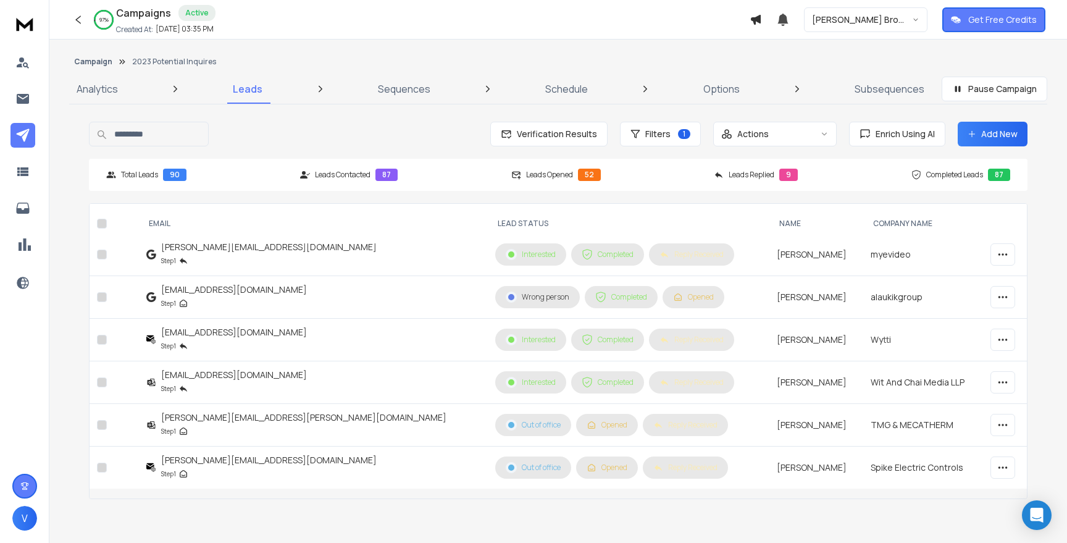
click at [297, 386] on div "mohit@witandchai.com Step 1" at bounding box center [313, 382] width 335 height 27
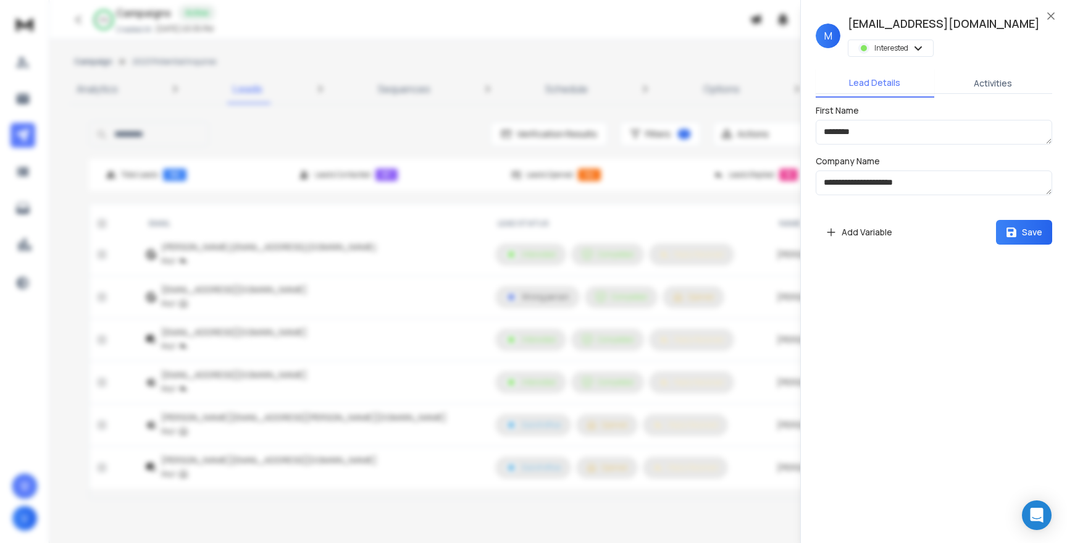
click at [374, 481] on div at bounding box center [533, 271] width 1067 height 543
